Goal: Communication & Community: Answer question/provide support

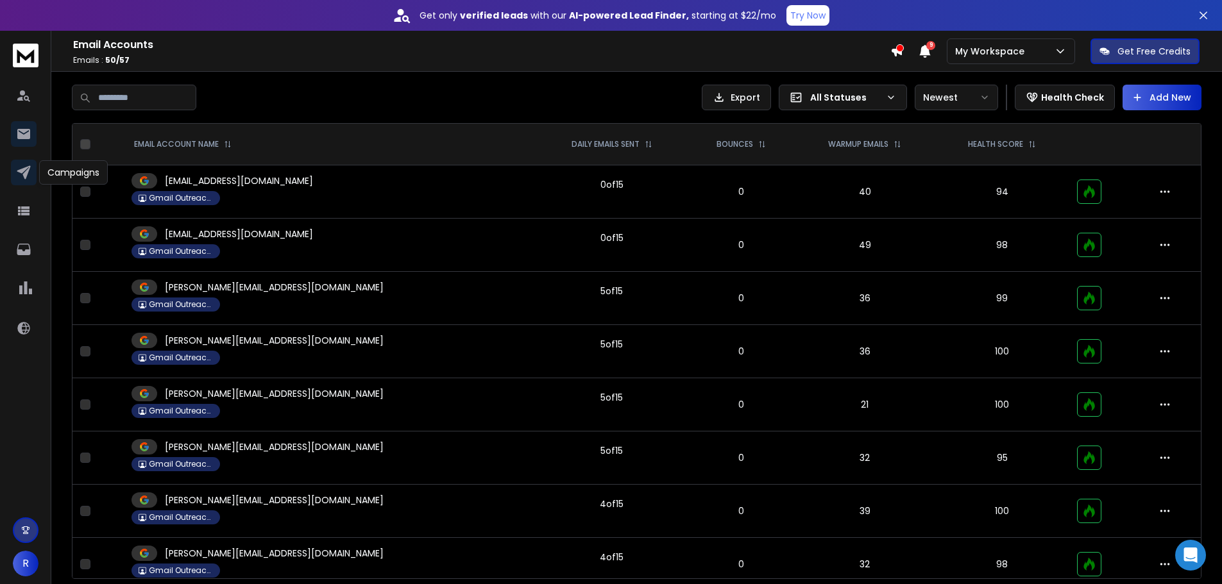
click at [21, 171] on icon at bounding box center [23, 171] width 13 height 13
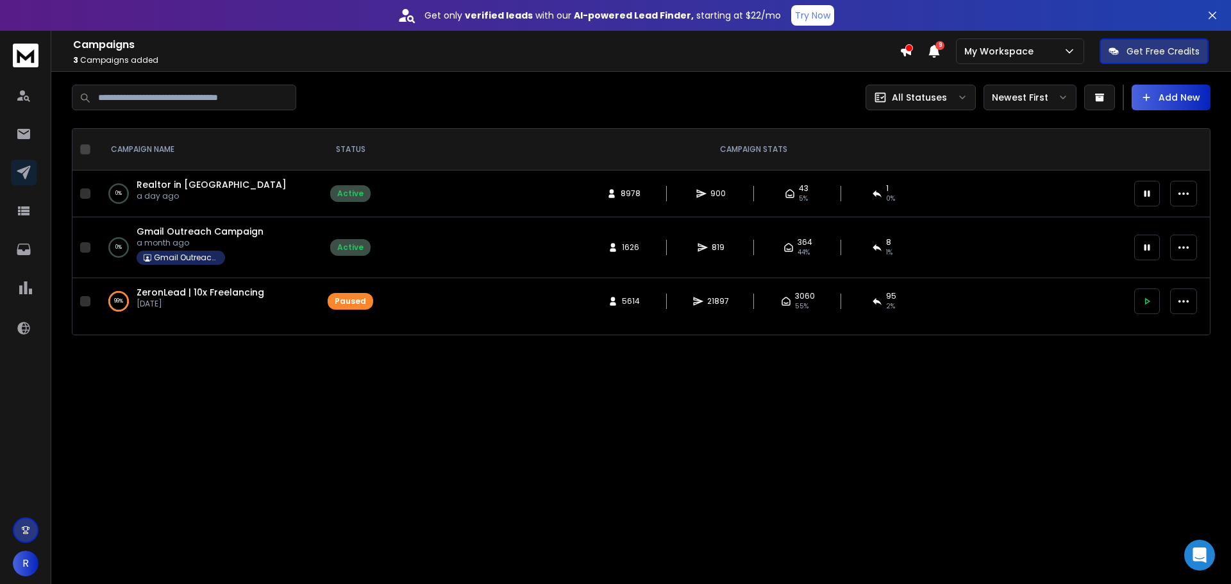
click at [489, 248] on div "1626 819 364 44 % 8 1 %" at bounding box center [754, 247] width 730 height 21
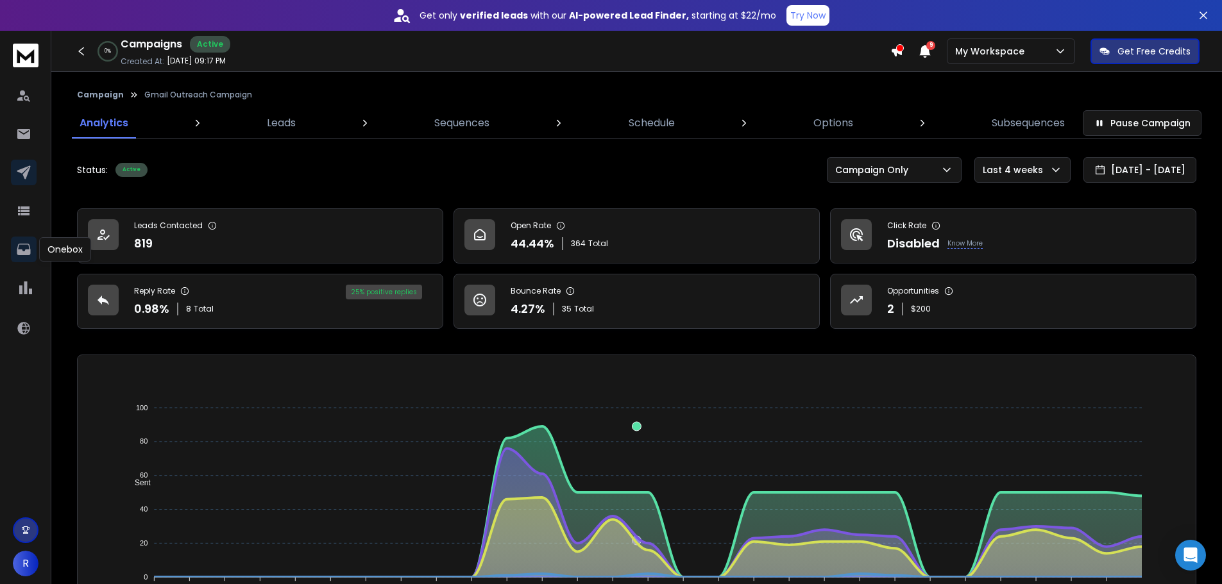
click at [22, 249] on icon at bounding box center [23, 249] width 15 height 15
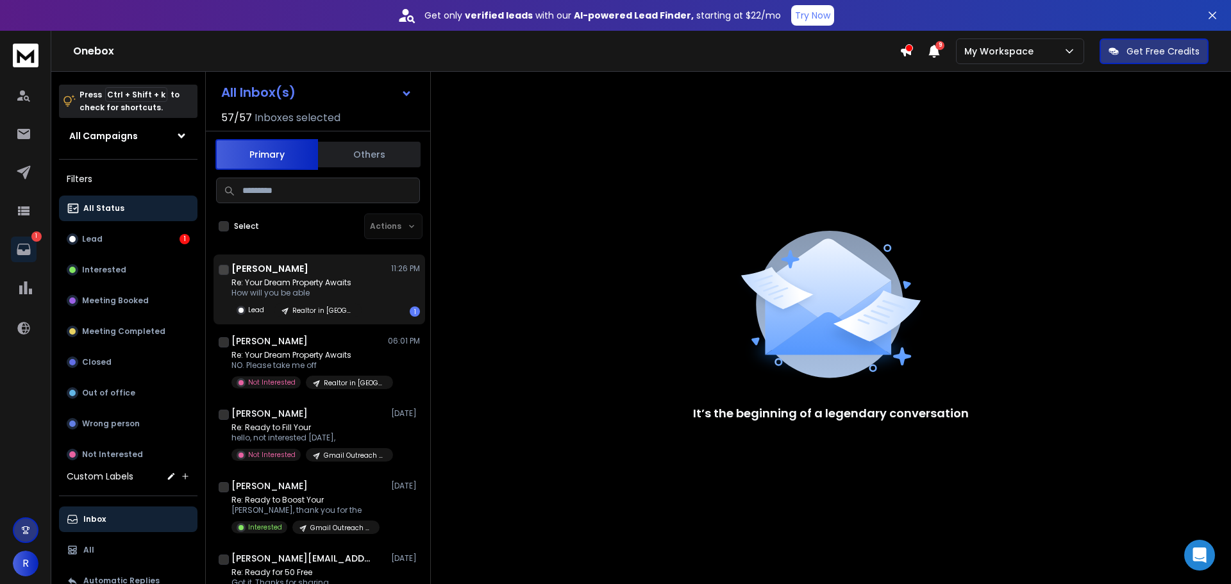
click at [305, 281] on p "Re: Your Dream Property Awaits" at bounding box center [296, 283] width 130 height 10
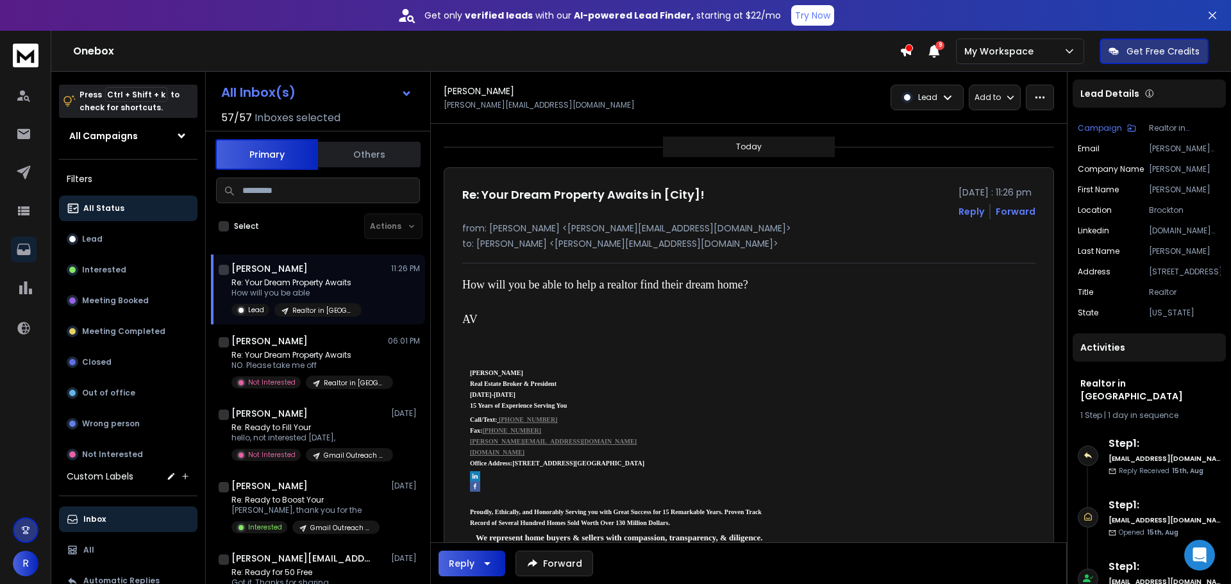
click at [460, 562] on div "Reply" at bounding box center [462, 563] width 26 height 13
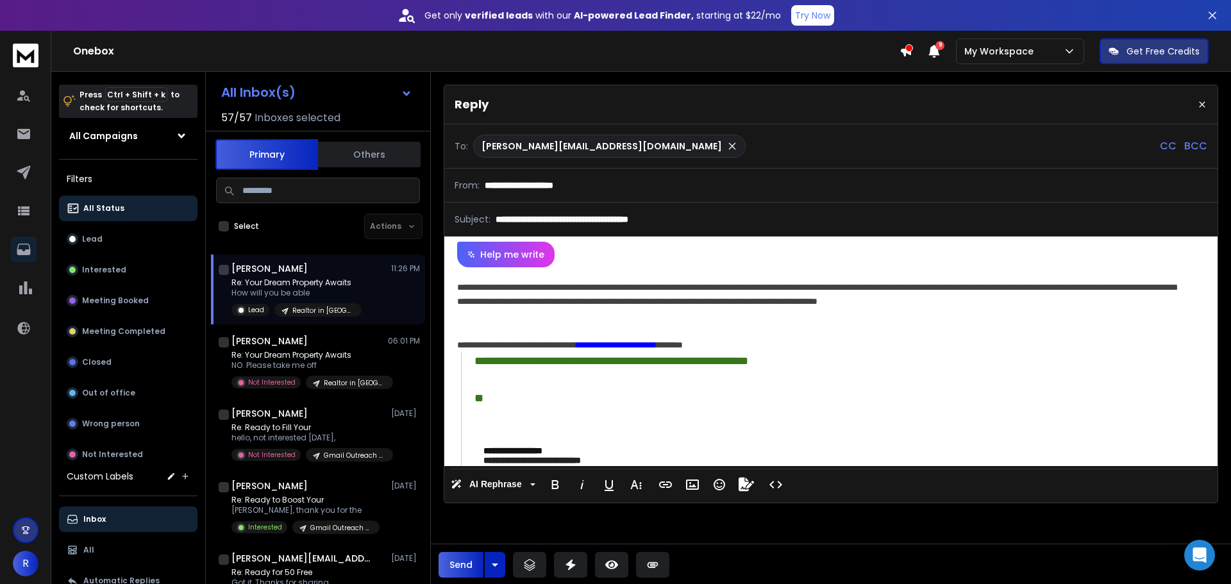
click at [465, 565] on button "Send" at bounding box center [461, 565] width 45 height 26
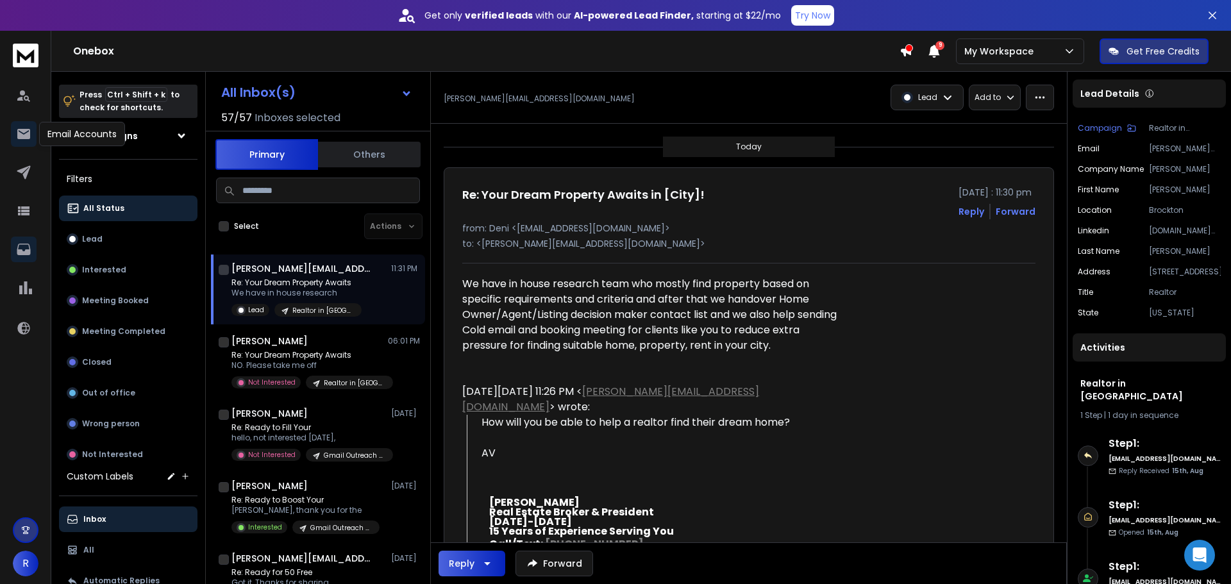
click at [19, 139] on icon at bounding box center [23, 134] width 13 height 10
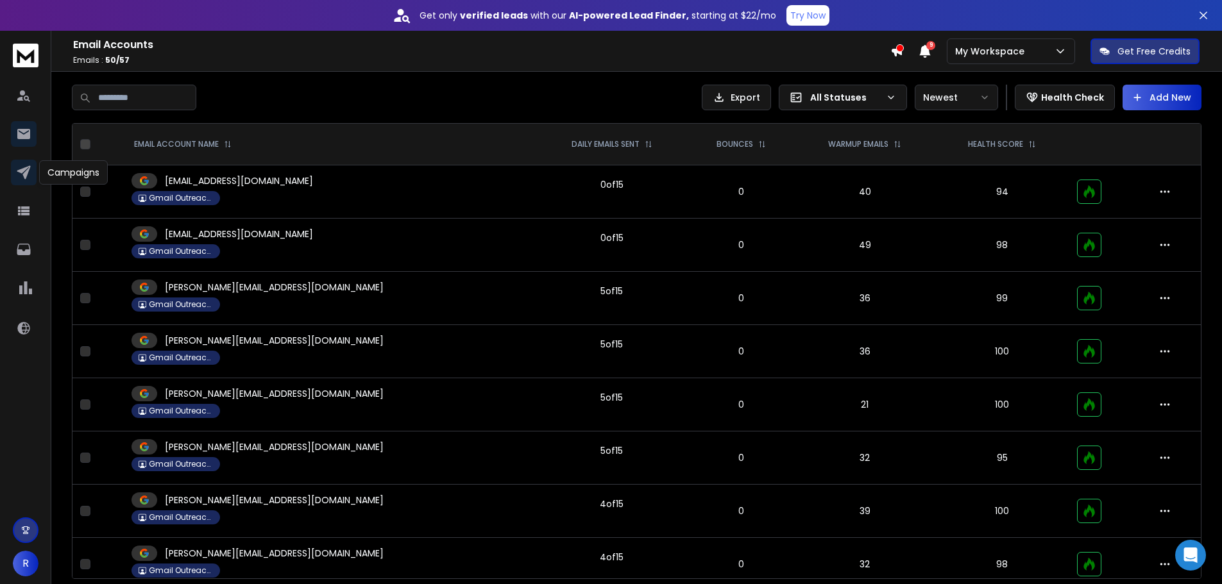
click at [26, 173] on icon at bounding box center [23, 171] width 13 height 13
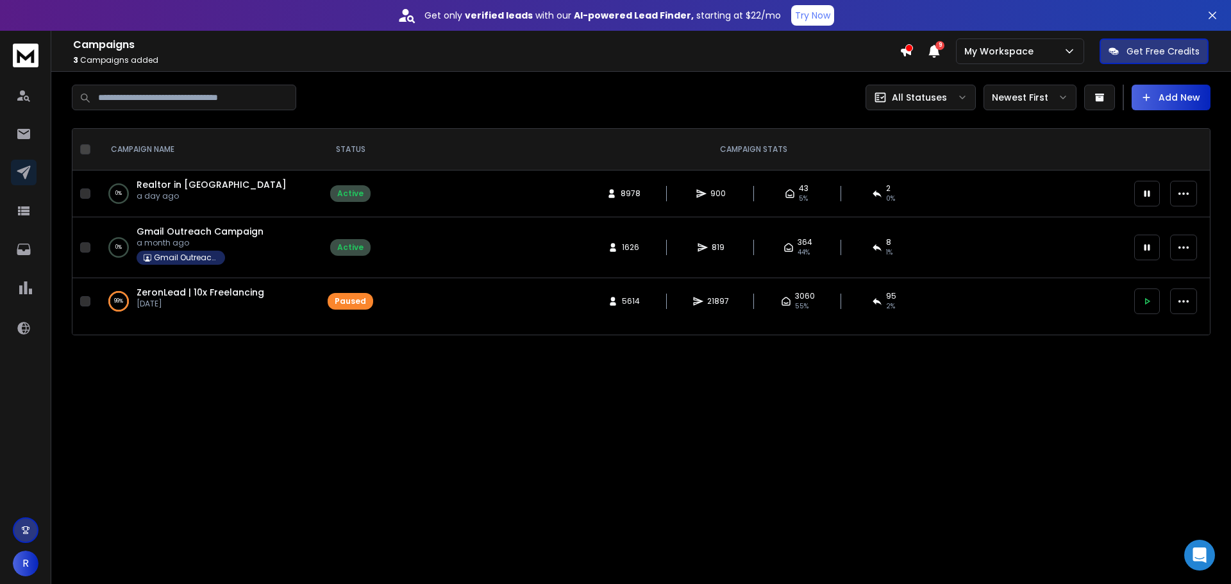
click at [226, 188] on div "0 % Realtor in MA State a day ago" at bounding box center [207, 193] width 199 height 31
